Goal: Navigation & Orientation: Find specific page/section

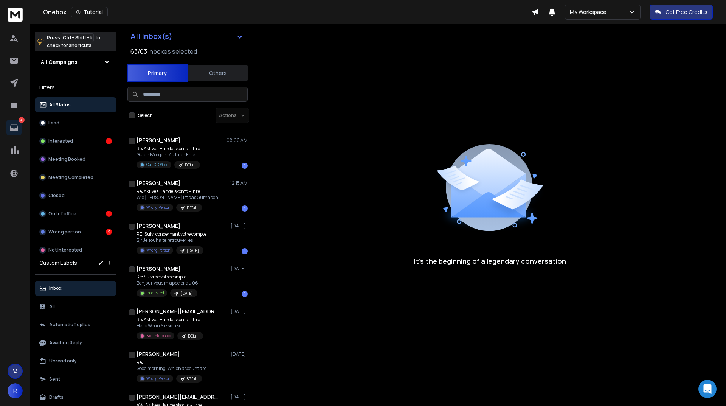
click at [217, 74] on button "Others" at bounding box center [218, 73] width 61 height 17
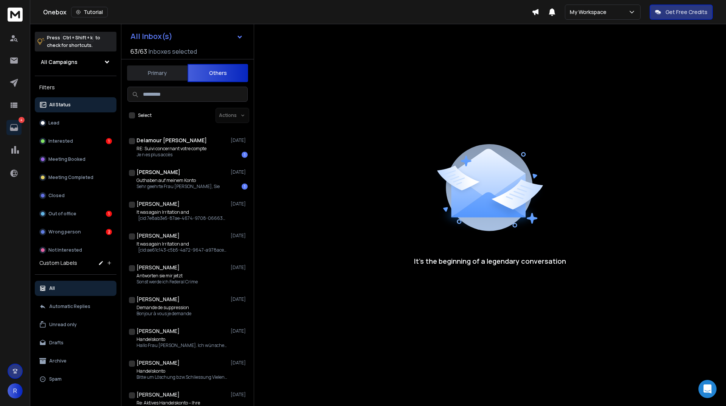
click at [162, 69] on button "Primary" at bounding box center [157, 73] width 61 height 17
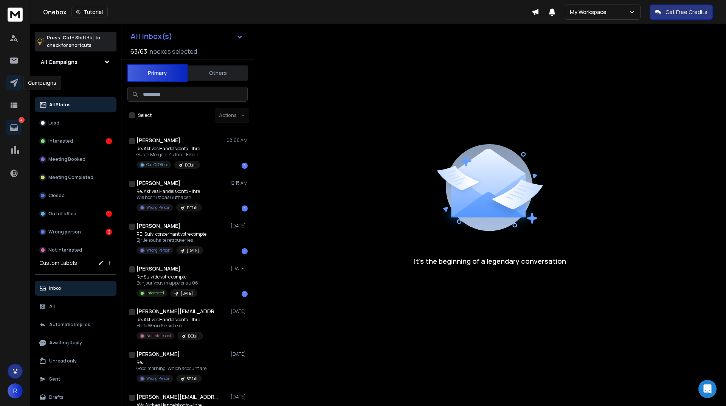
click at [11, 85] on icon at bounding box center [13, 82] width 9 height 9
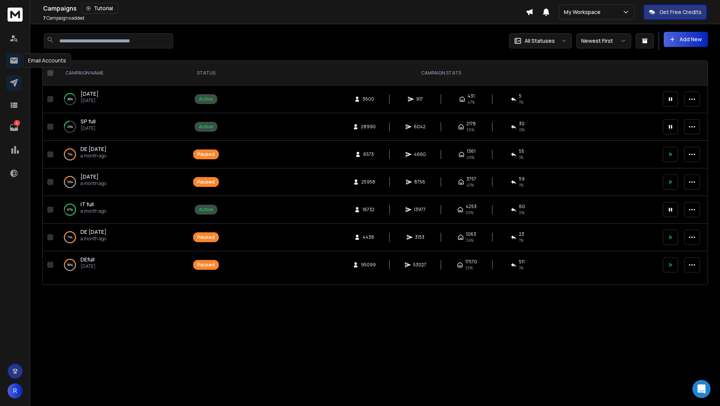
click at [17, 65] on icon at bounding box center [13, 60] width 9 height 9
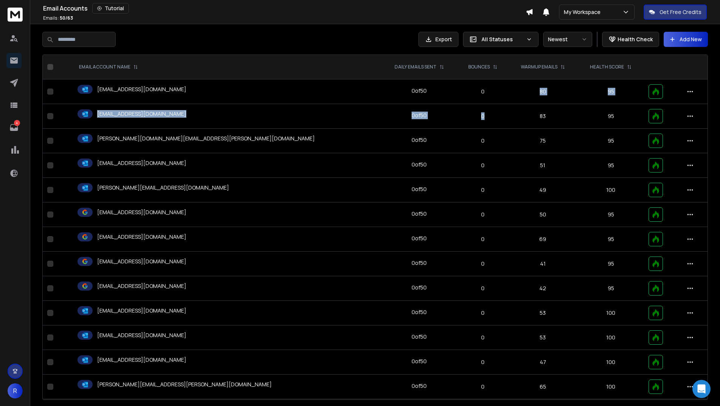
drag, startPoint x: 463, startPoint y: 93, endPoint x: 416, endPoint y: 104, distance: 47.9
click at [257, 106] on td "tiagoferreira@cybercloudsolution.com" at bounding box center [227, 116] width 308 height 25
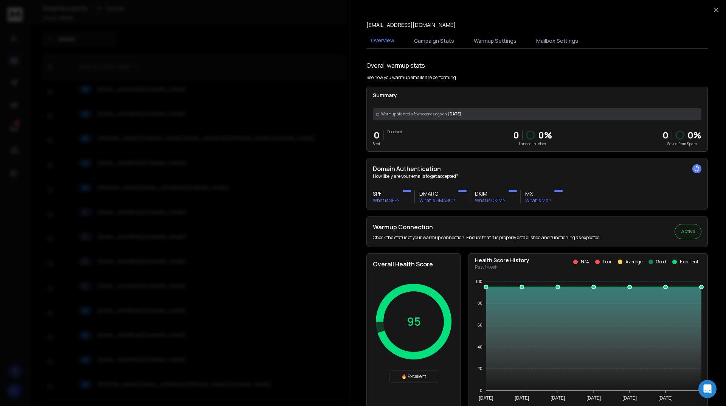
click at [110, 295] on div at bounding box center [363, 203] width 726 height 406
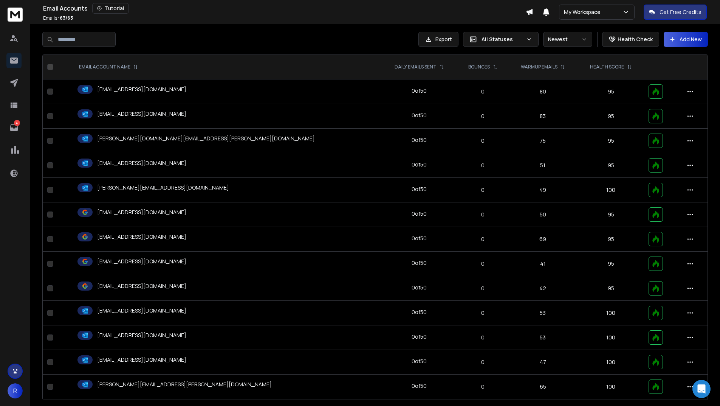
drag, startPoint x: 182, startPoint y: 74, endPoint x: 306, endPoint y: 332, distance: 286.0
drag, startPoint x: 286, startPoint y: 22, endPoint x: 282, endPoint y: 19, distance: 4.4
click at [286, 22] on div "Email Accounts Tutorial Emails : 63 / 63 My Workspace Get Free Credits" at bounding box center [360, 12] width 720 height 24
click at [13, 129] on icon at bounding box center [14, 127] width 8 height 7
